Goal: Task Accomplishment & Management: Manage account settings

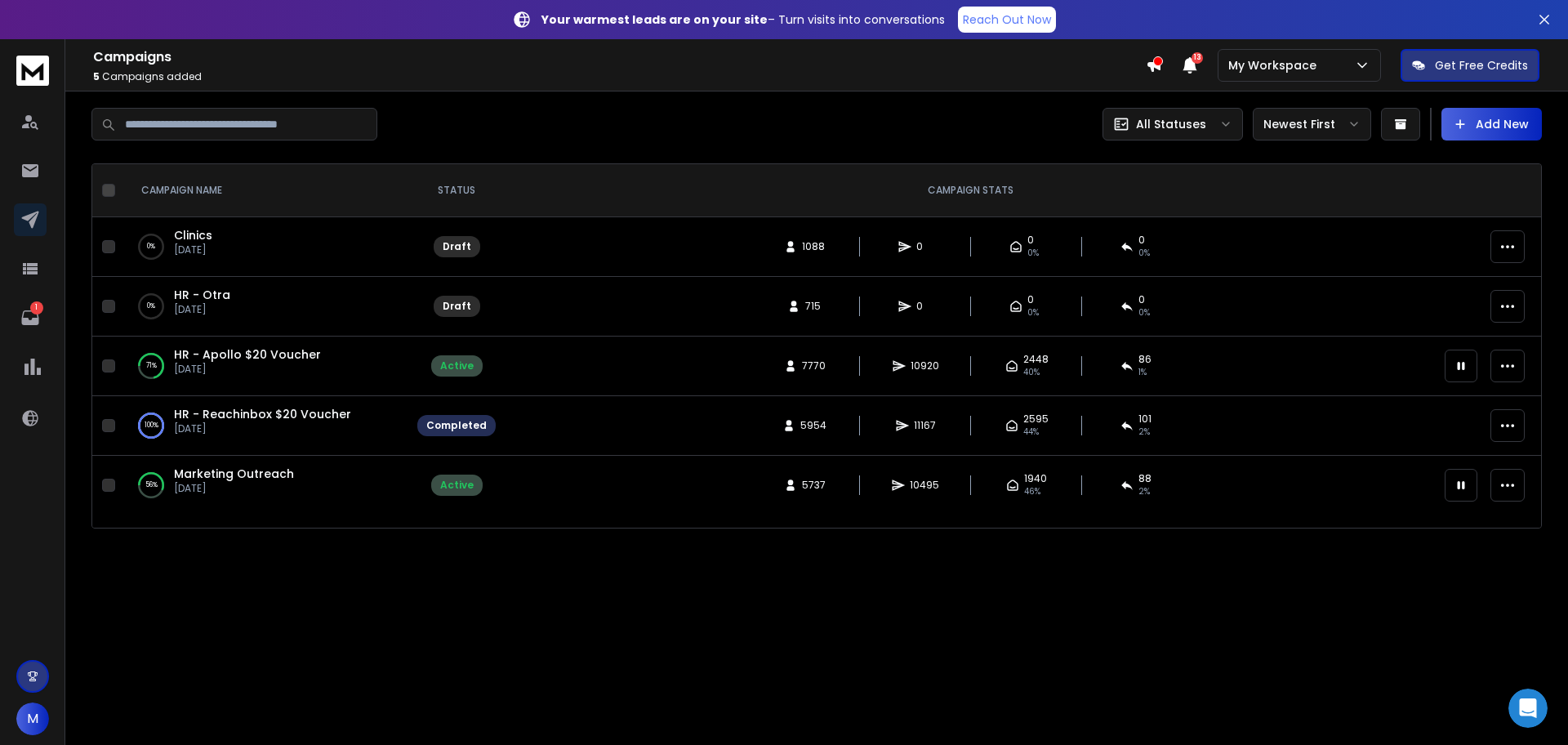
scroll to position [28515, 0]
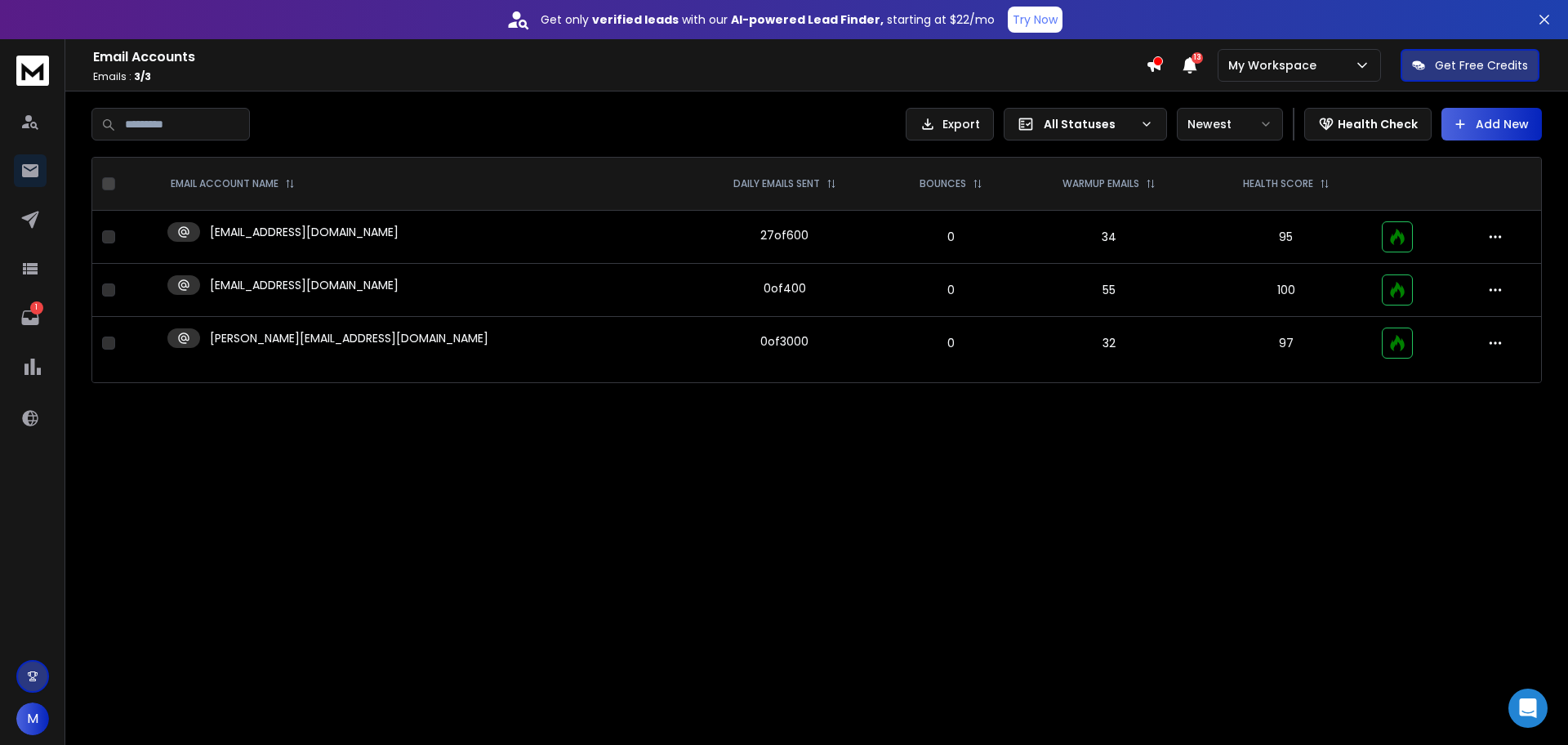
click at [382, 477] on div "Get only verified leads with our AI-powered Lead Finder, starting at $22/mo Try…" at bounding box center [784, 372] width 1568 height 745
click at [26, 215] on icon at bounding box center [30, 219] width 19 height 19
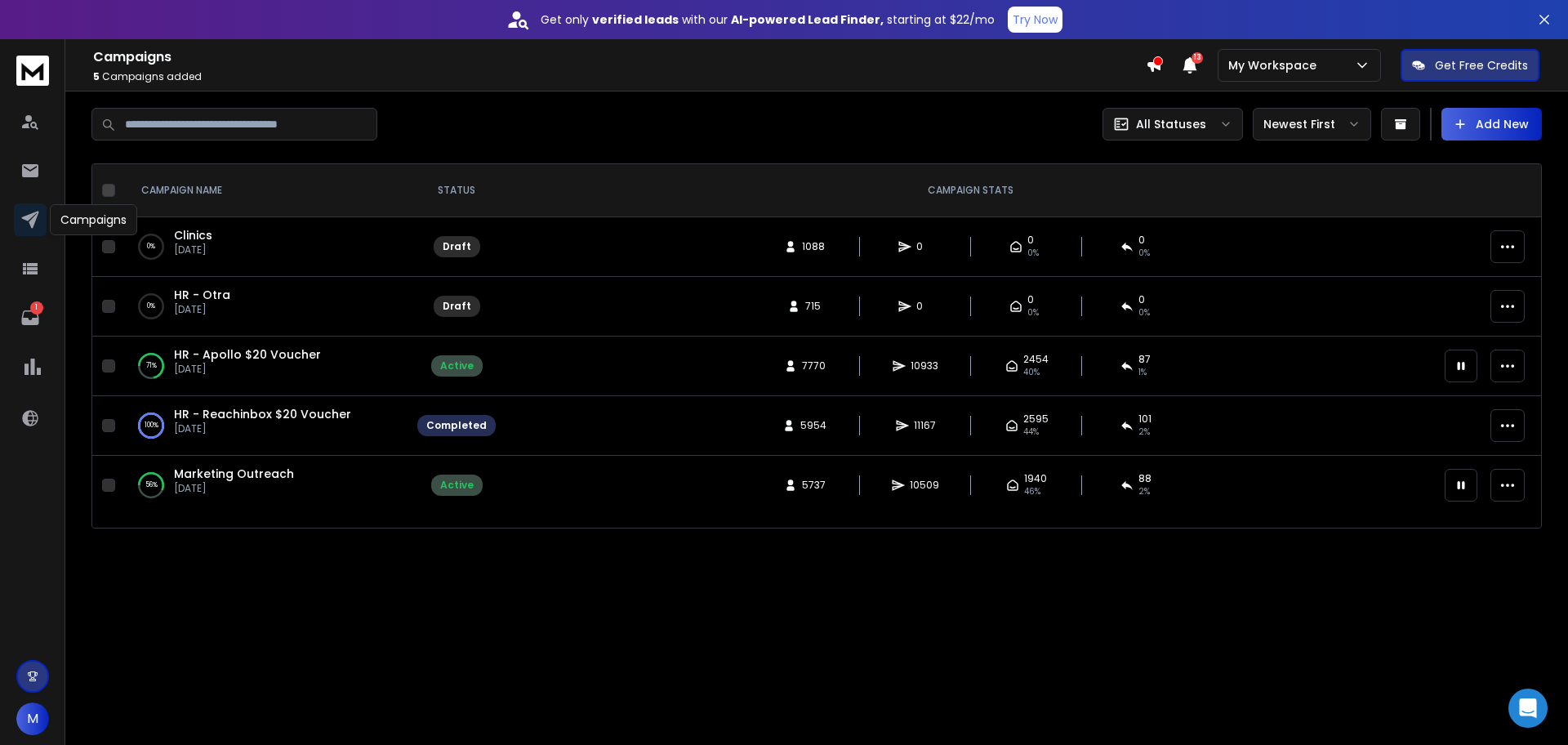
click at [769, 646] on div "Get only verified leads with our AI-powered Lead Finder, starting at $22/mo Try…" at bounding box center [784, 372] width 1568 height 745
click at [36, 321] on icon at bounding box center [30, 318] width 18 height 15
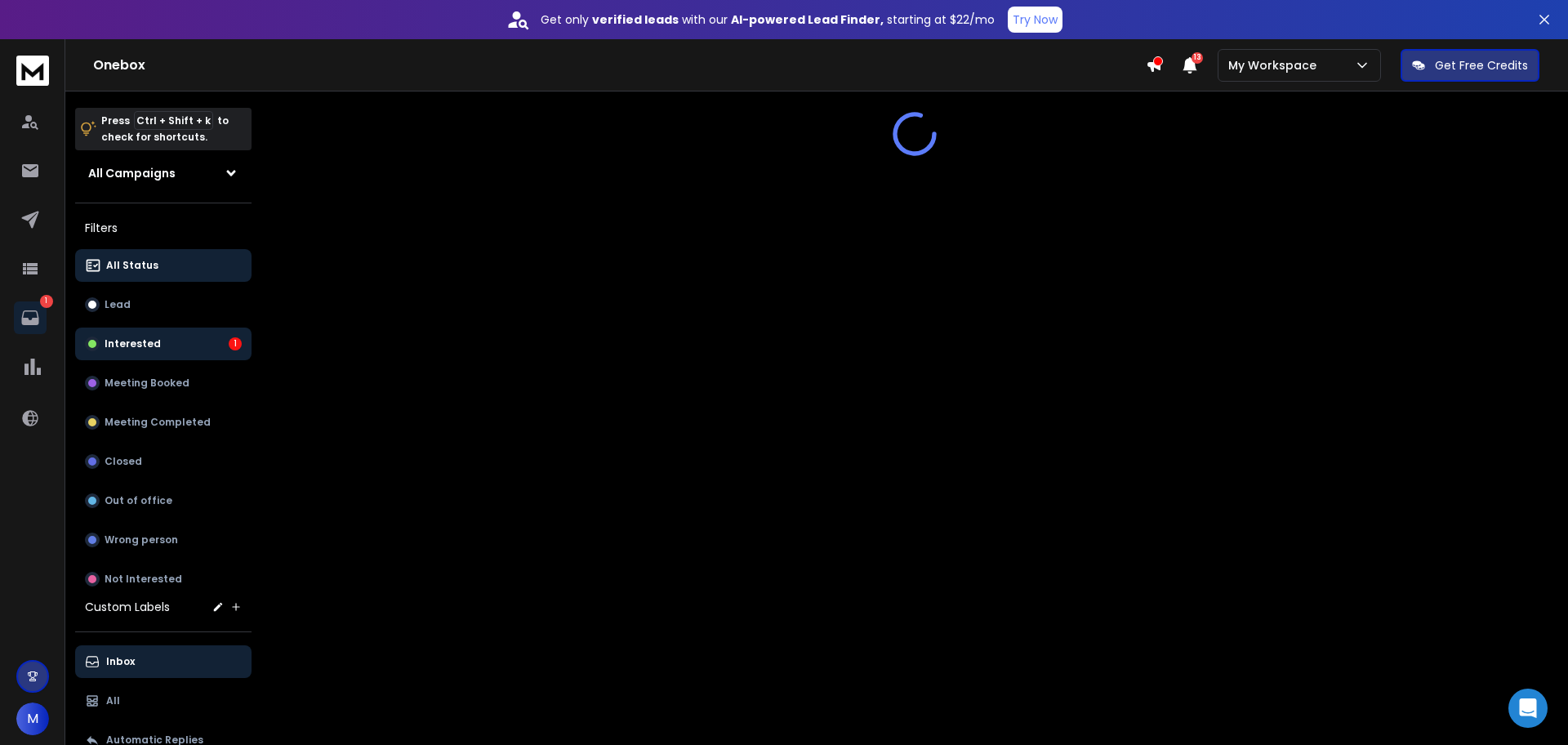
click at [171, 344] on button "Interested 1" at bounding box center [163, 343] width 177 height 32
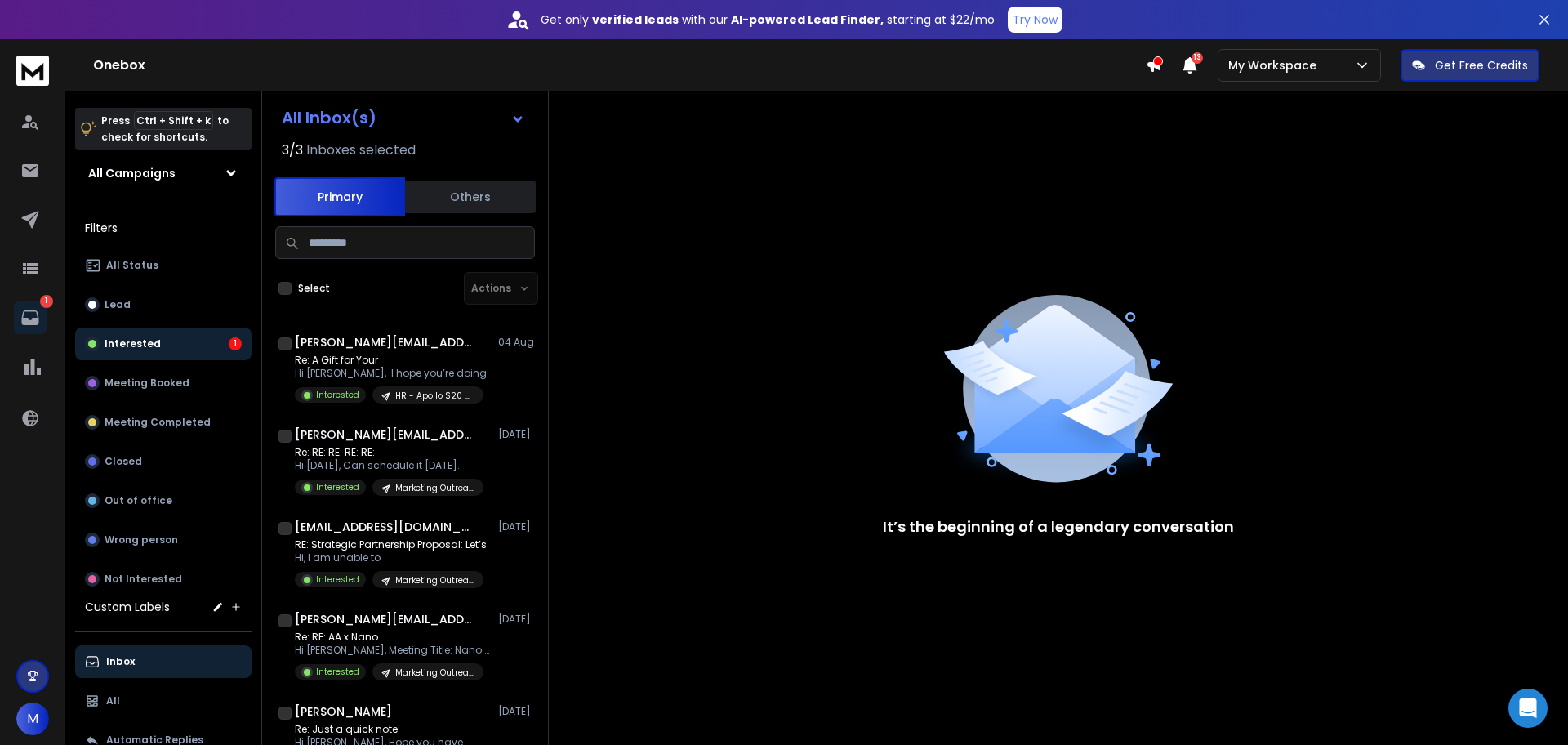
click at [407, 321] on div "[PERSON_NAME][EMAIL_ADDRESS][DOMAIN_NAME] +1 [DATE] Re: A Gift for Your Hi [PER…" at bounding box center [404, 597] width 286 height 552
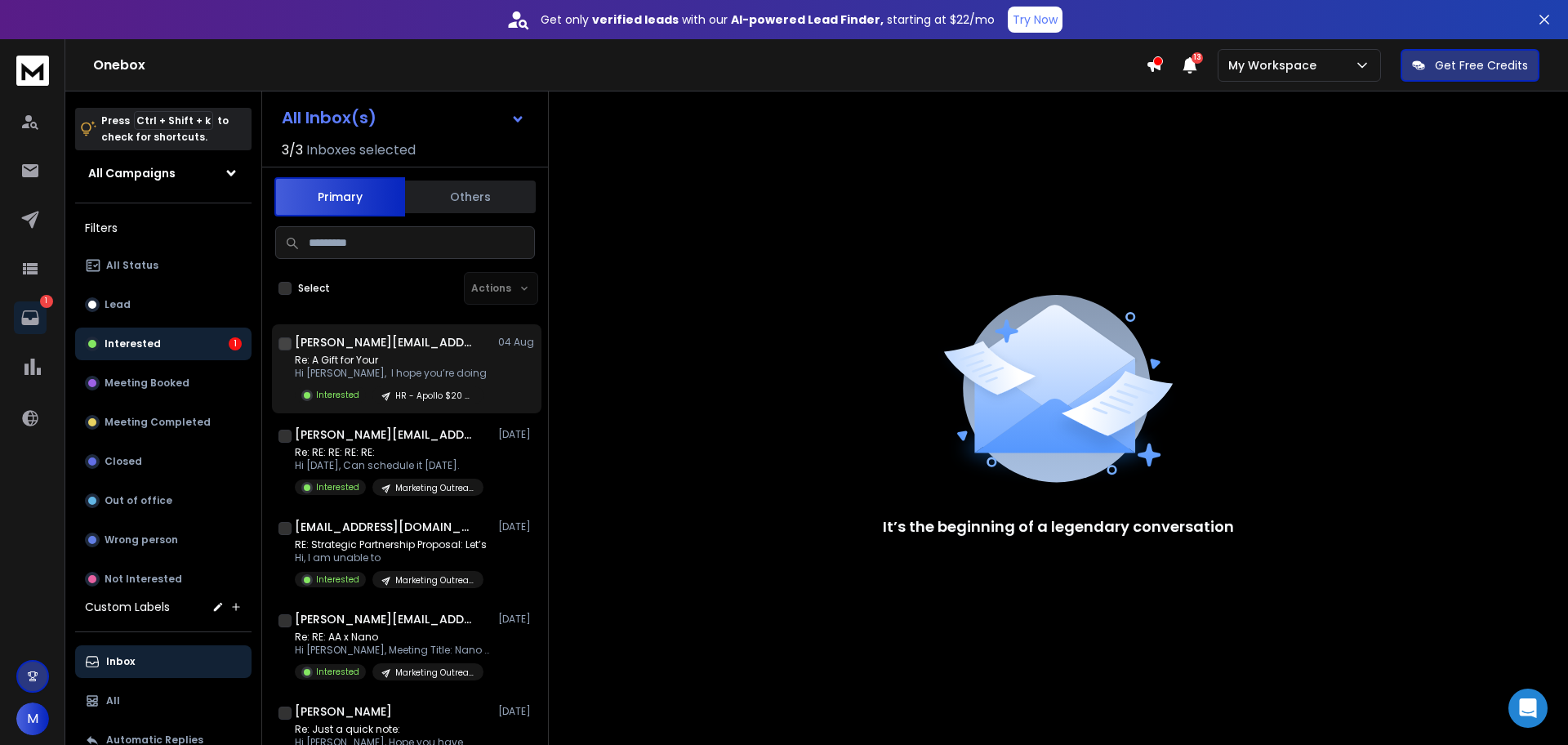
click at [428, 372] on p "Hi [PERSON_NAME], I hope you’re doing" at bounding box center [391, 373] width 192 height 13
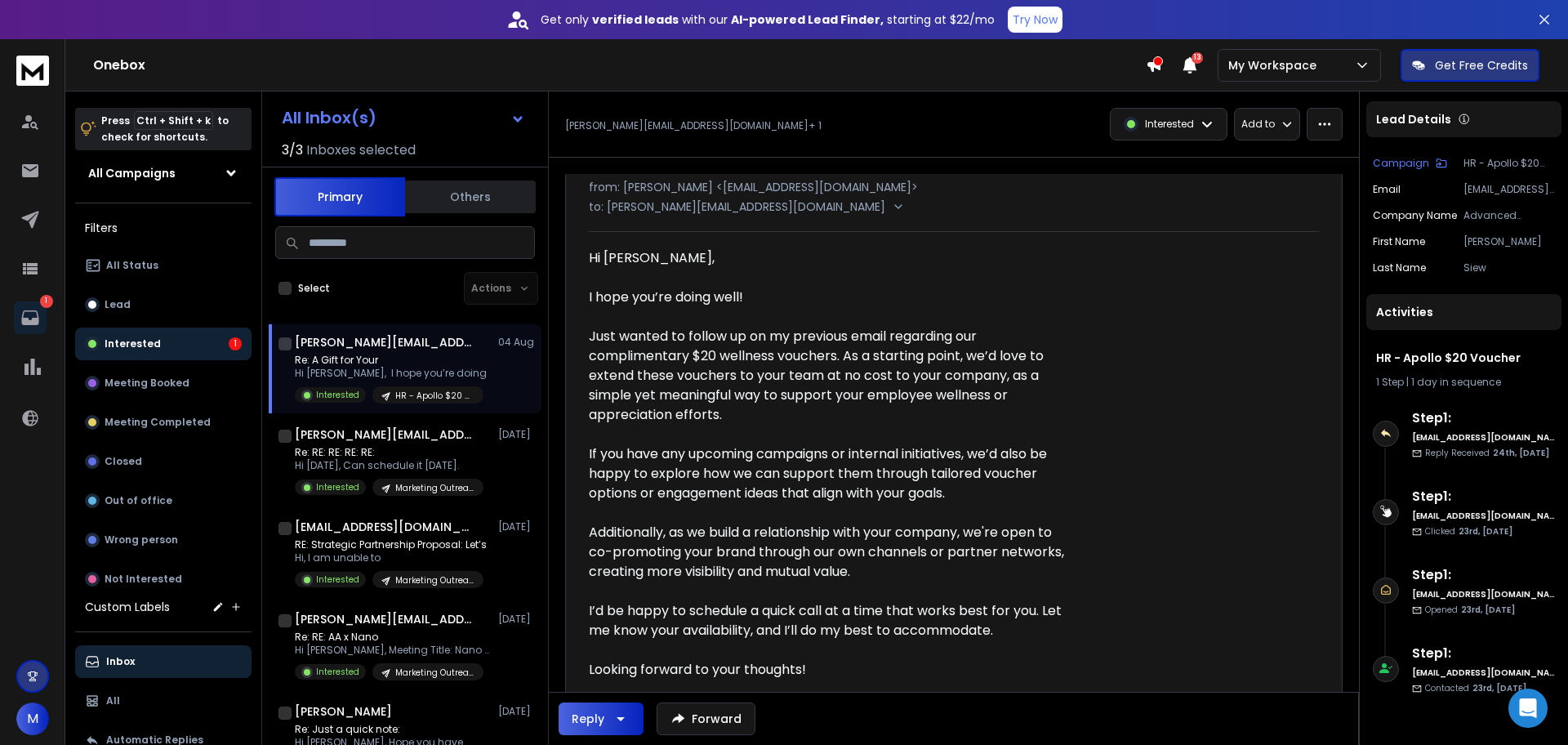
scroll to position [205, 0]
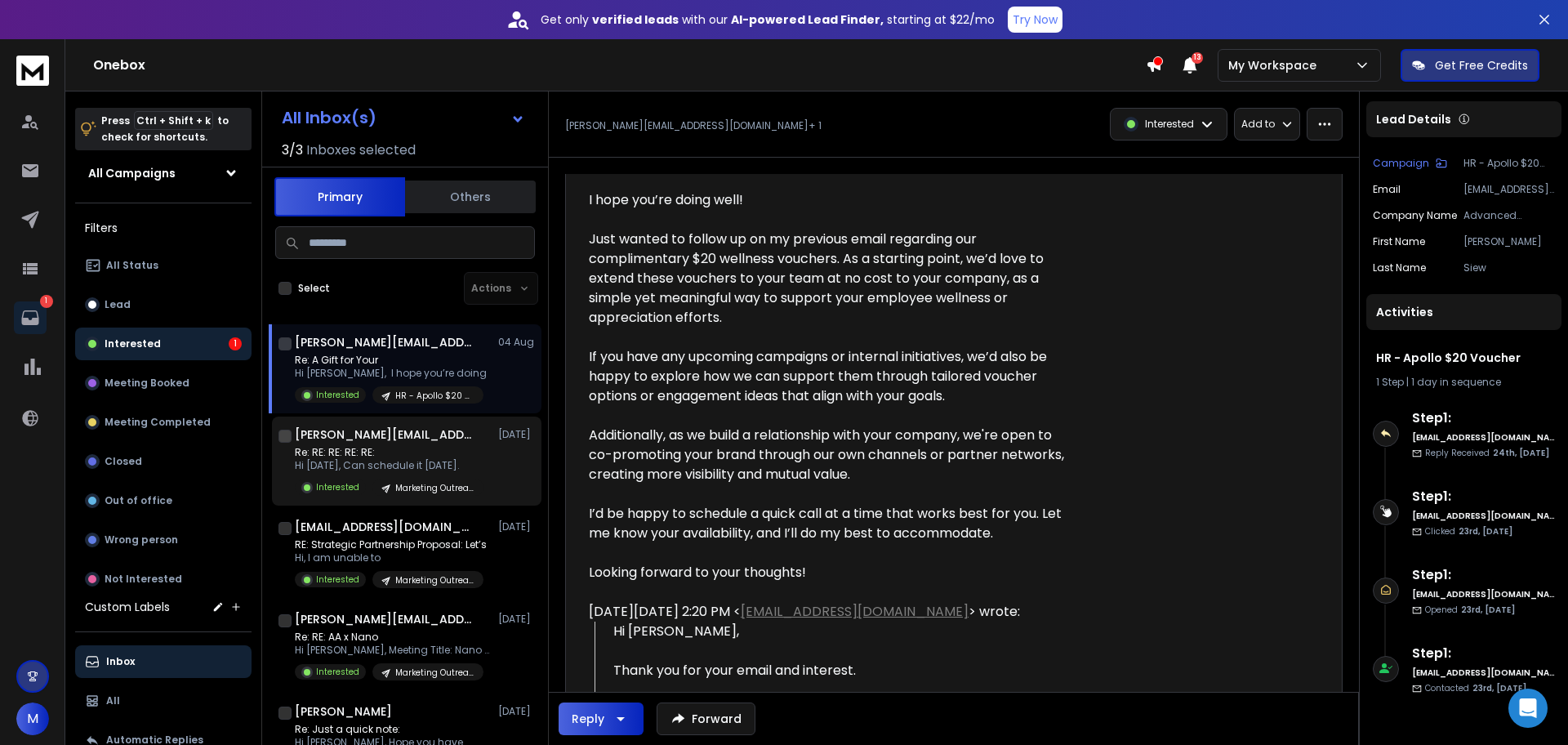
click at [463, 443] on div "[PERSON_NAME][EMAIL_ADDRESS][DOMAIN_NAME] +1 [DATE] Re: RE: RE: RE: RE: Hi [DAT…" at bounding box center [415, 461] width 241 height 69
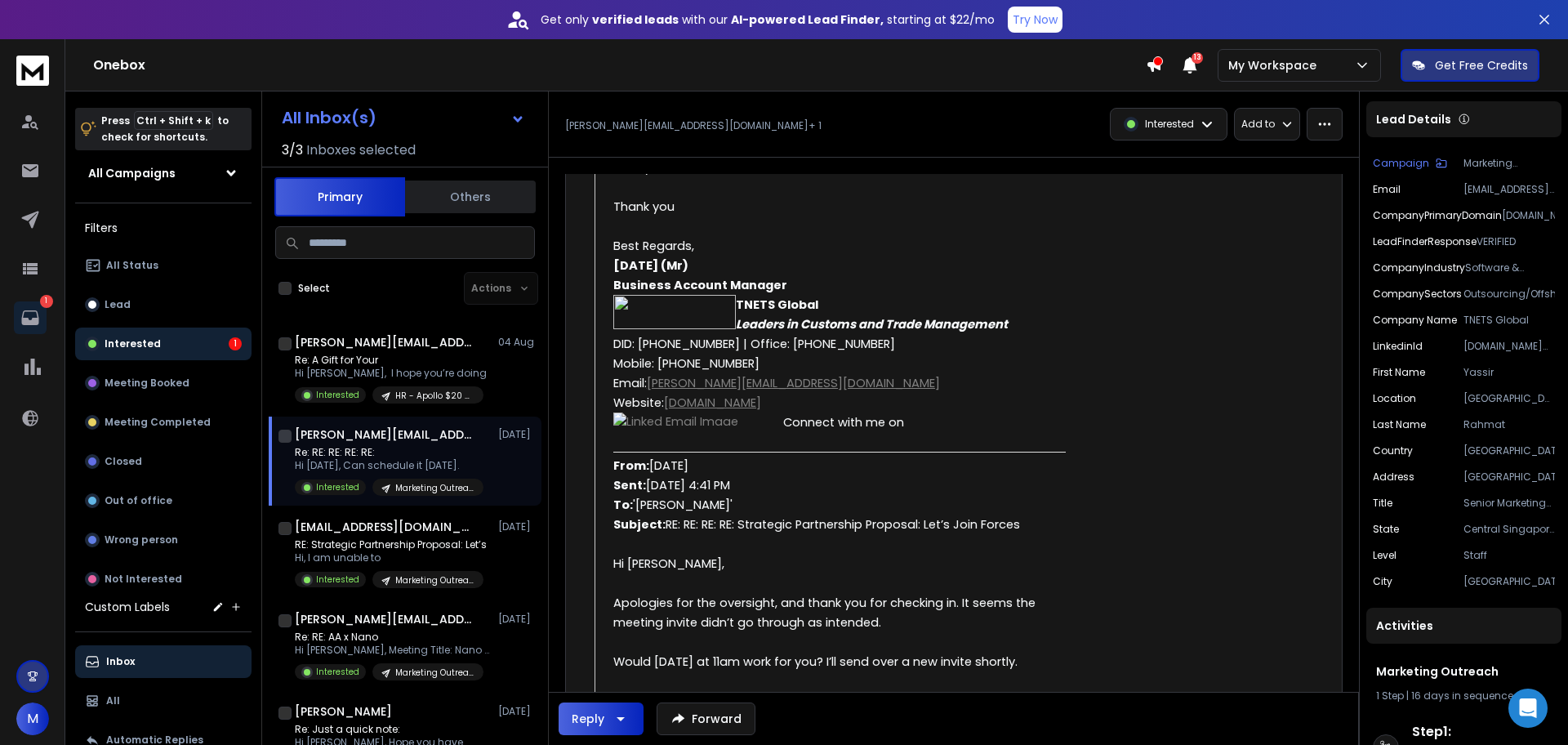
scroll to position [409, 0]
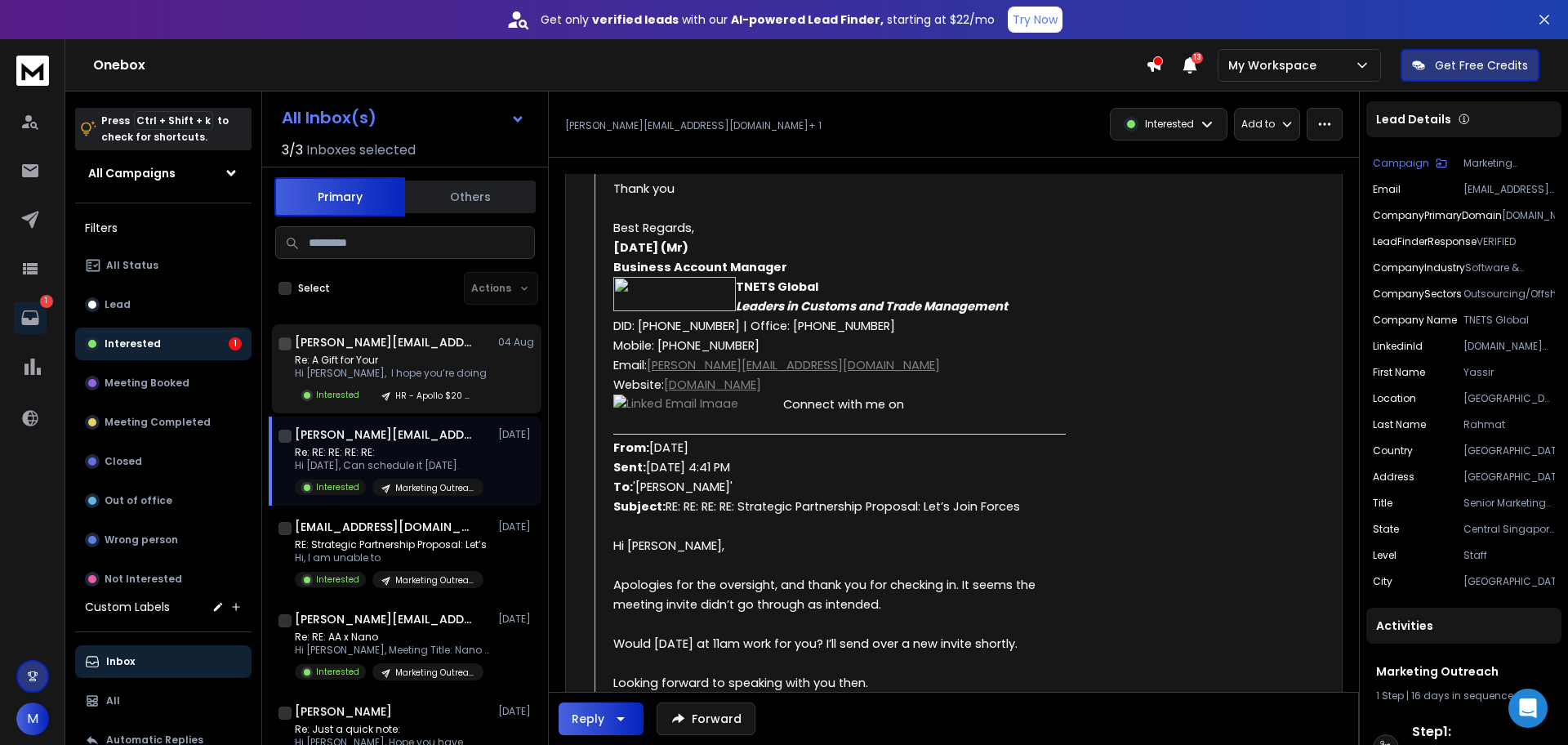
click at [443, 362] on p "Re: A Gift for Your" at bounding box center [391, 360] width 192 height 13
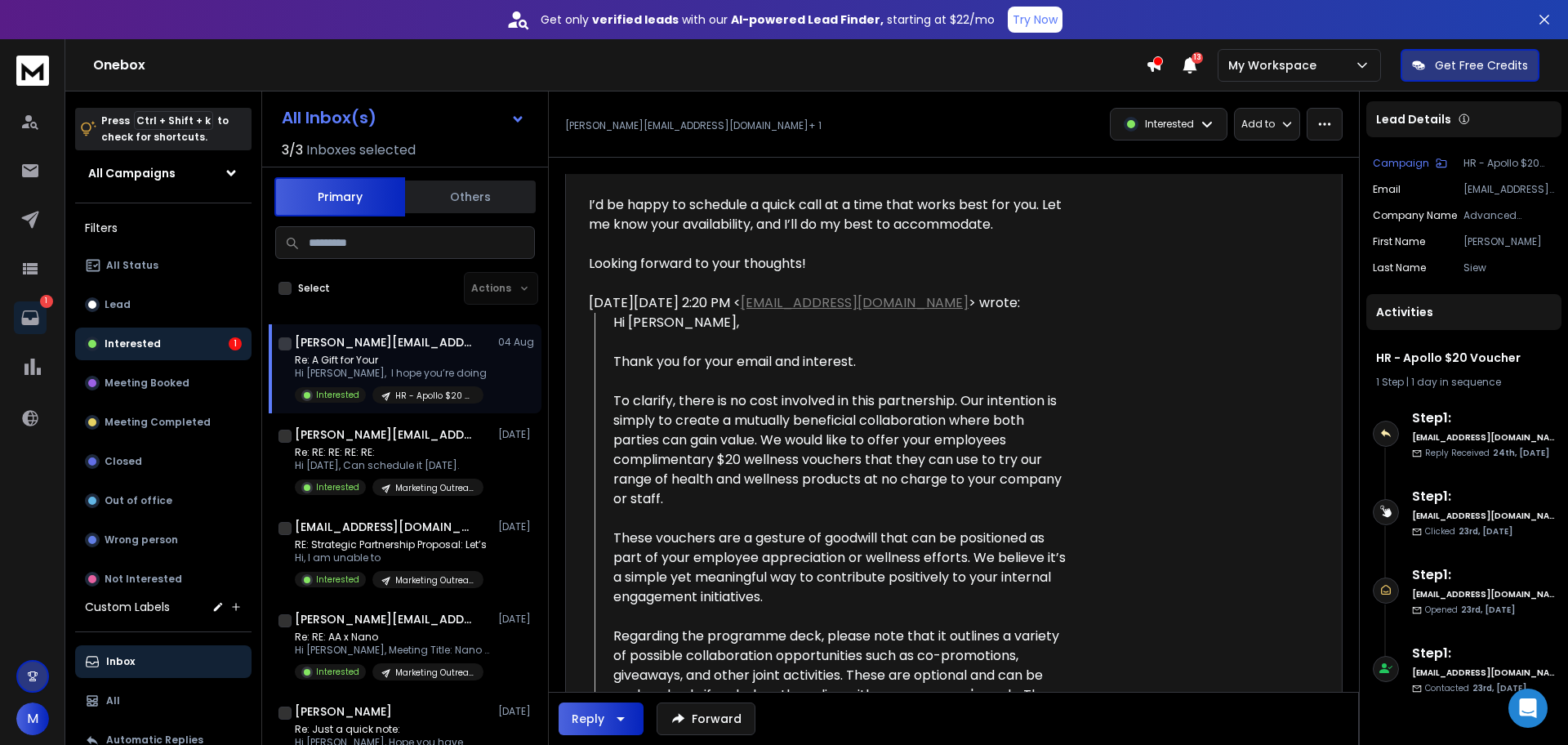
scroll to position [511, 0]
click at [165, 351] on button "Interested 1" at bounding box center [163, 343] width 177 height 32
click at [19, 171] on link at bounding box center [30, 170] width 32 height 32
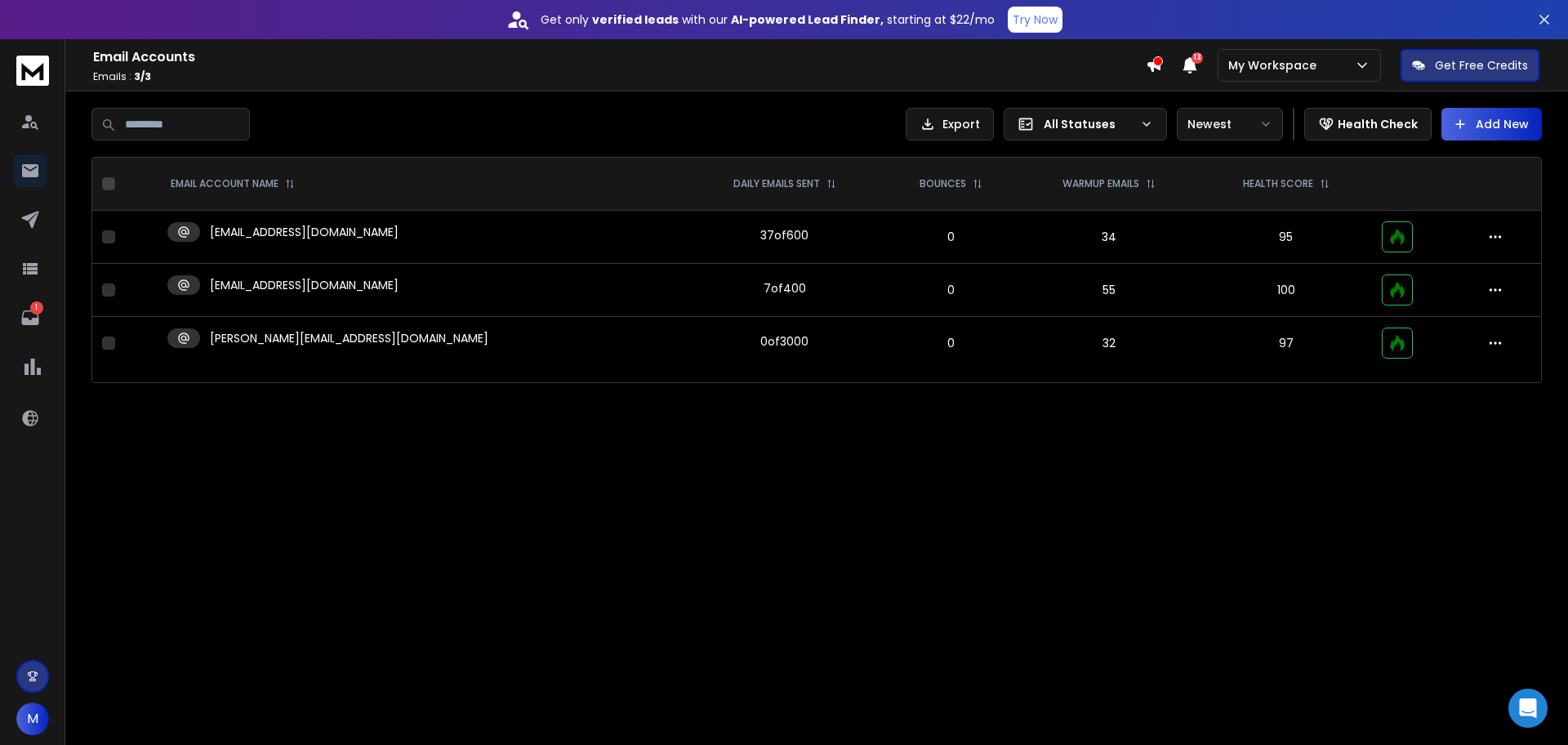
drag, startPoint x: 1042, startPoint y: 540, endPoint x: 1000, endPoint y: 526, distance: 44.3
click at [1043, 539] on div "Get only verified leads with our AI-powered Lead Finder, starting at $22/mo Try…" at bounding box center [784, 372] width 1568 height 745
click at [44, 220] on div at bounding box center [32, 223] width 38 height 39
click at [38, 227] on icon at bounding box center [30, 219] width 19 height 19
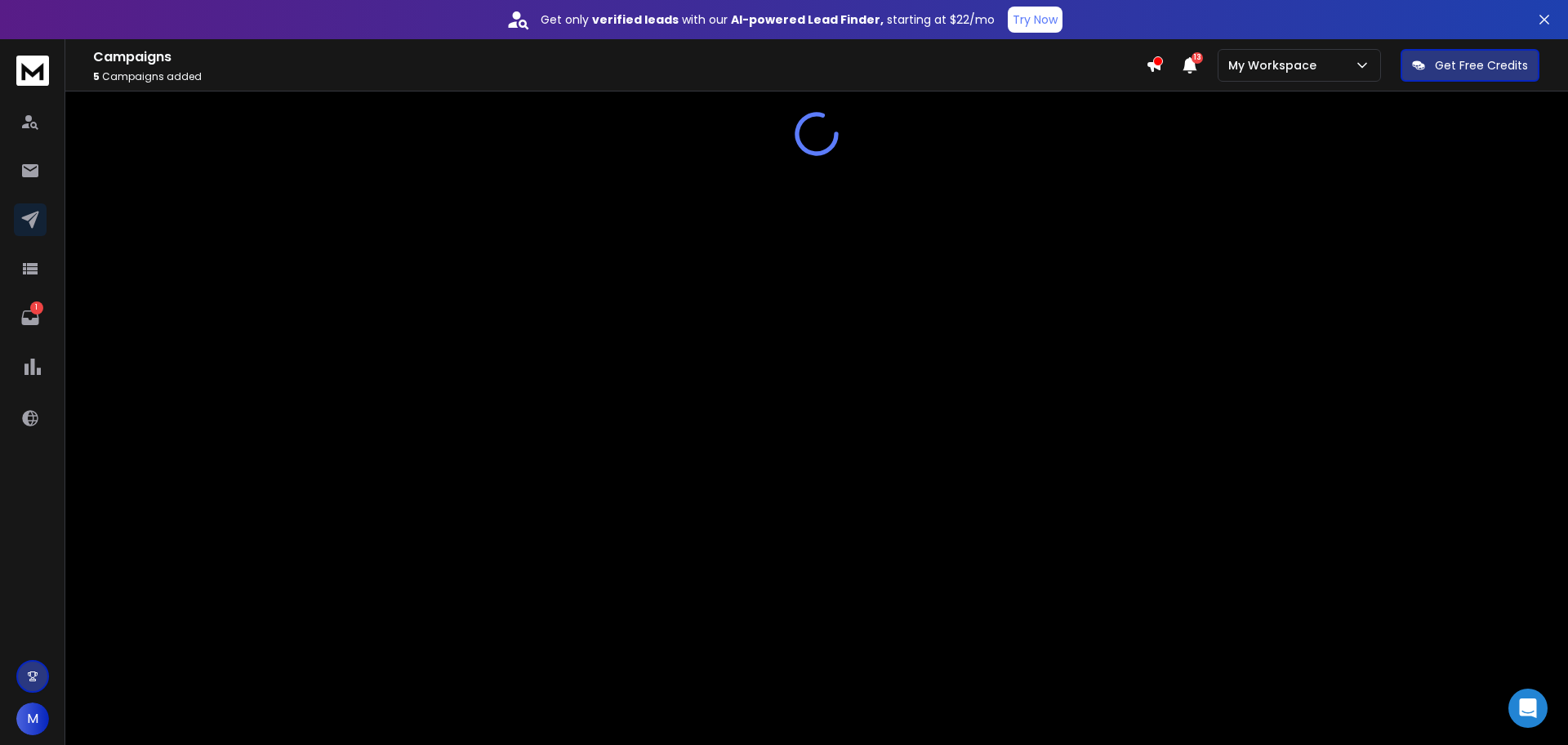
click at [935, 569] on div "Get only verified leads with our AI-powered Lead Finder, starting at $22/mo Try…" at bounding box center [784, 372] width 1568 height 745
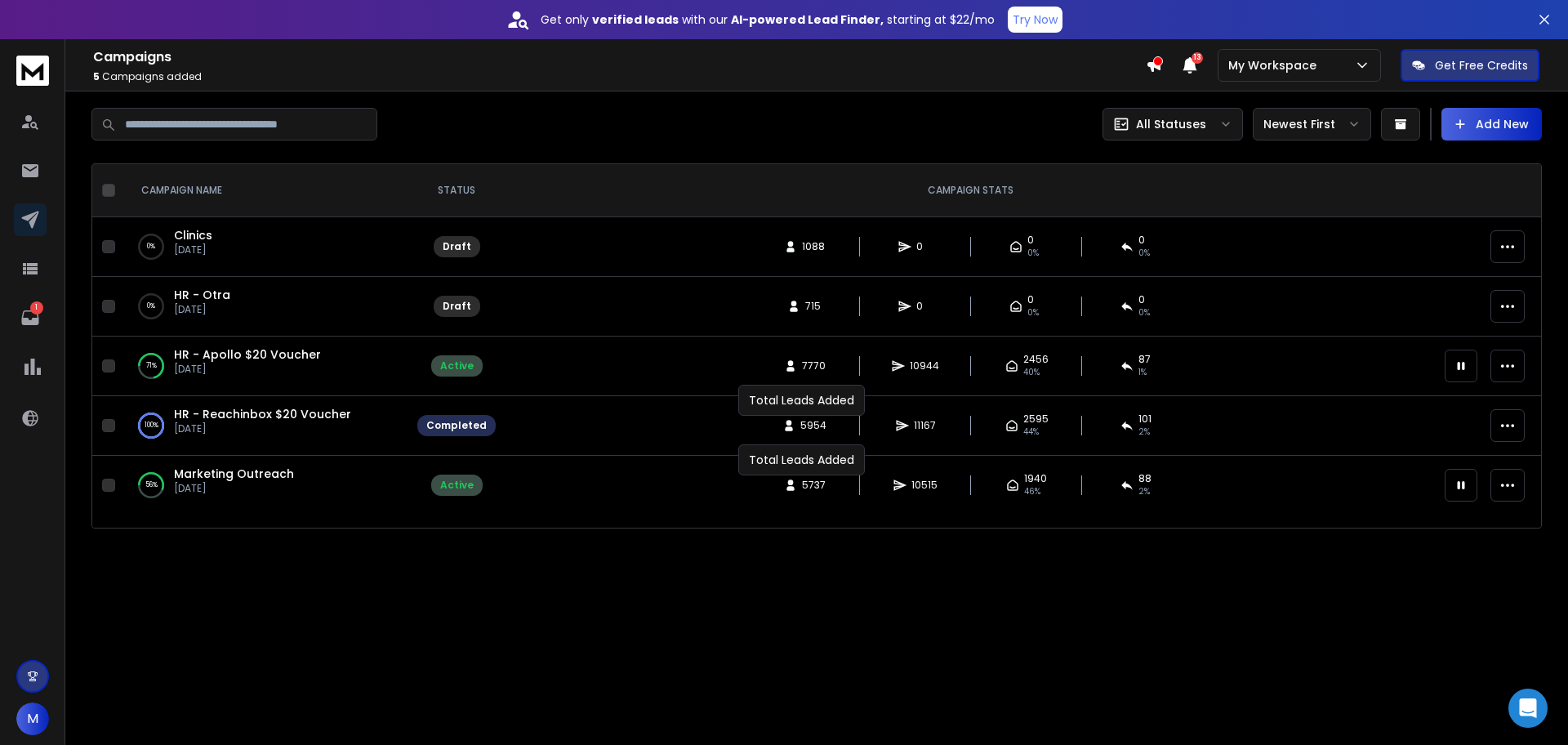
click at [833, 660] on div "Get only verified leads with our AI-powered Lead Finder, starting at $22/mo Try…" at bounding box center [784, 372] width 1568 height 745
